Goal: Task Accomplishment & Management: Manage account settings

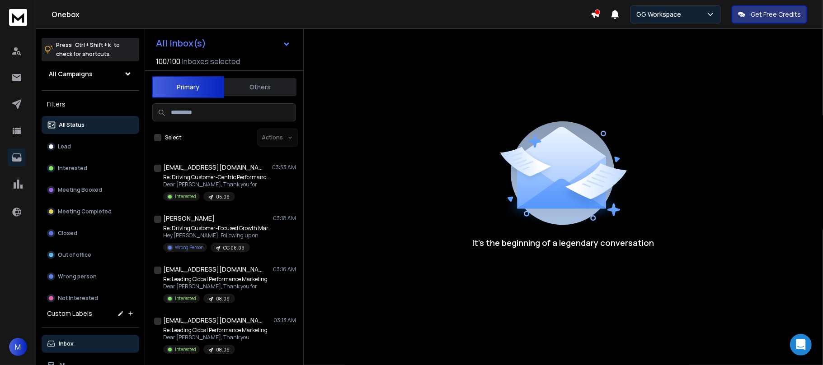
click at [665, 5] on button "GG Workspace" at bounding box center [675, 14] width 90 height 18
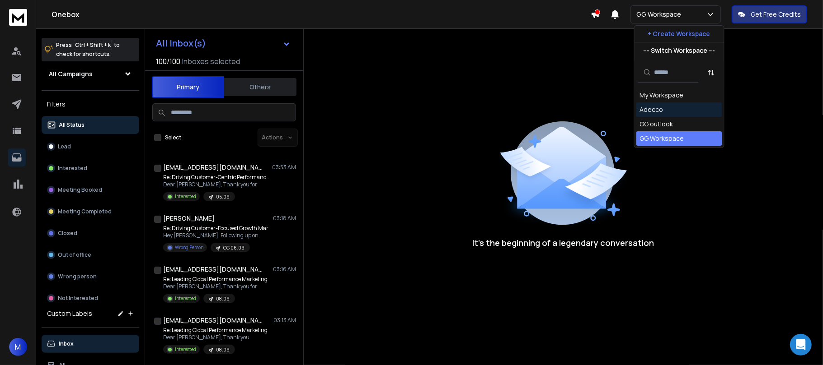
click at [646, 109] on div "Adecco" at bounding box center [651, 109] width 23 height 9
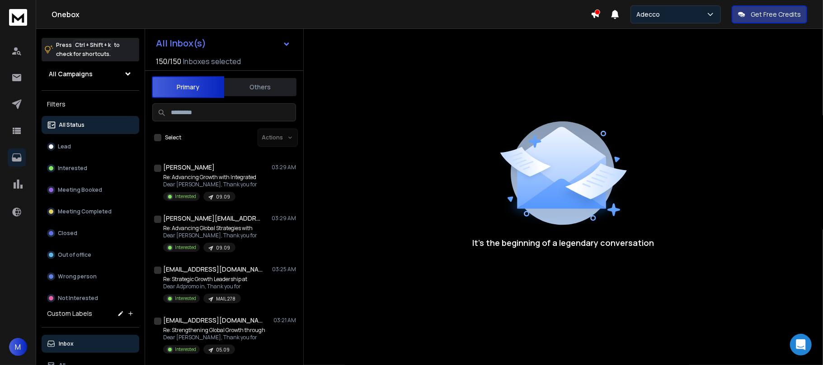
click at [655, 14] on p "Adecco" at bounding box center [649, 14] width 27 height 9
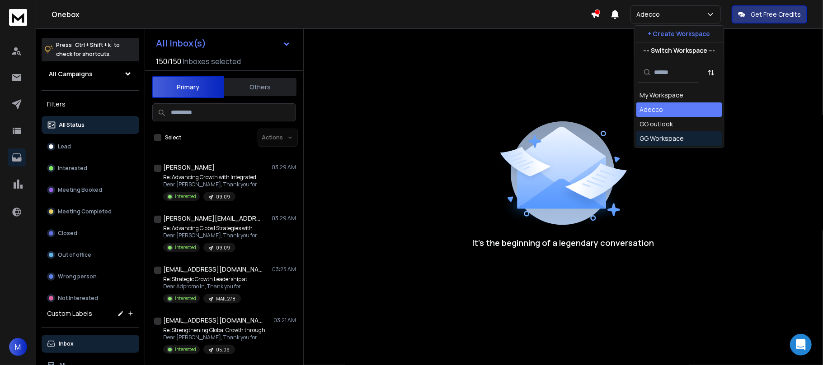
click at [664, 141] on div "GG Workspace" at bounding box center [662, 138] width 44 height 9
